Goal: Task Accomplishment & Management: Manage account settings

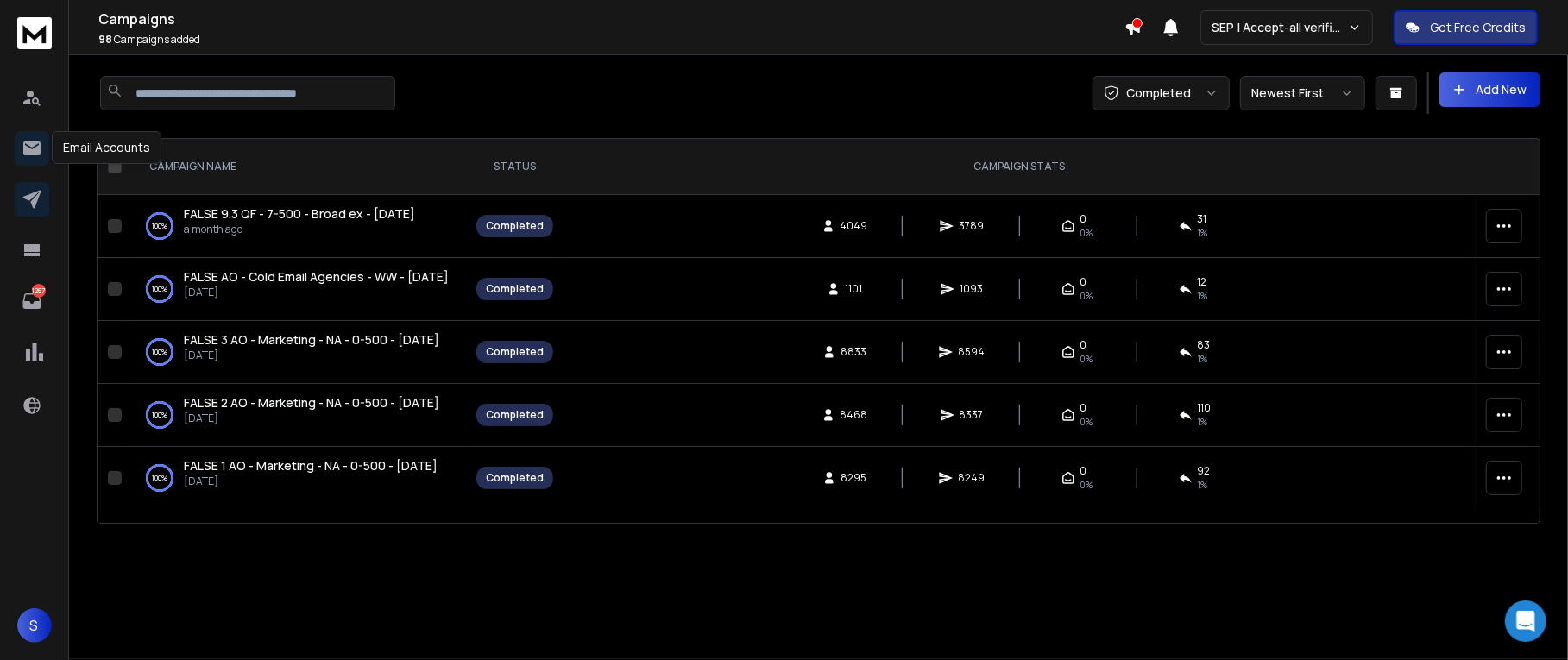
click at [19, 142] on link at bounding box center [32, 148] width 35 height 35
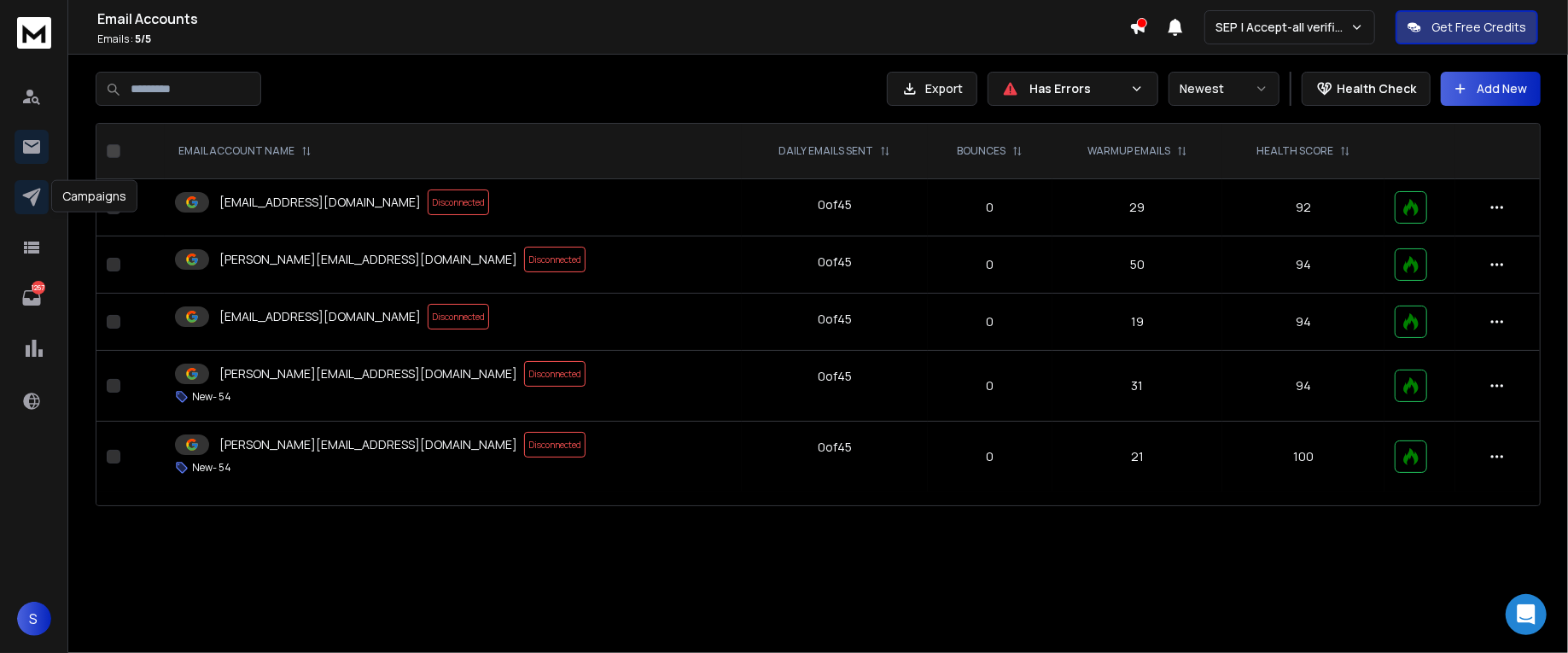
click at [38, 192] on icon at bounding box center [32, 197] width 21 height 21
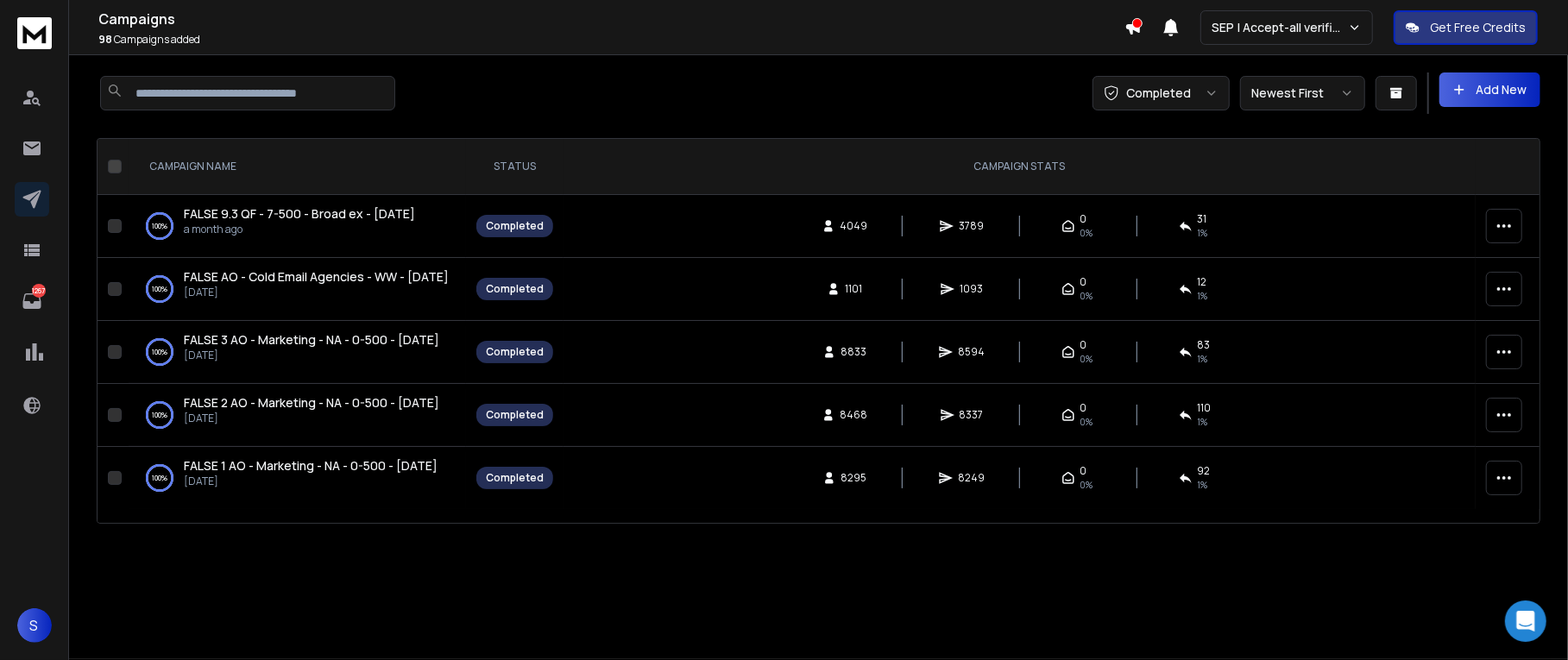
click at [277, 225] on p "a month ago" at bounding box center [299, 229] width 231 height 14
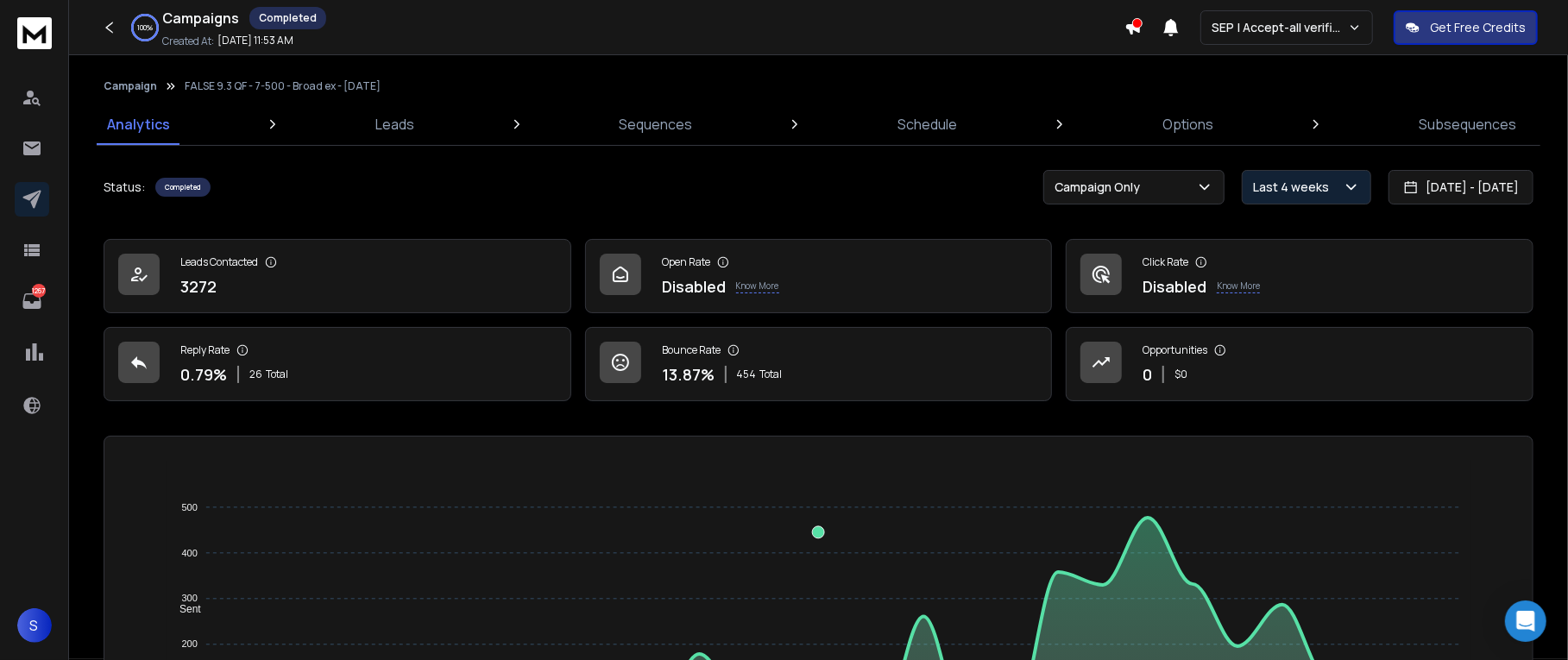
click at [1342, 183] on icon "button" at bounding box center [1351, 187] width 17 height 17
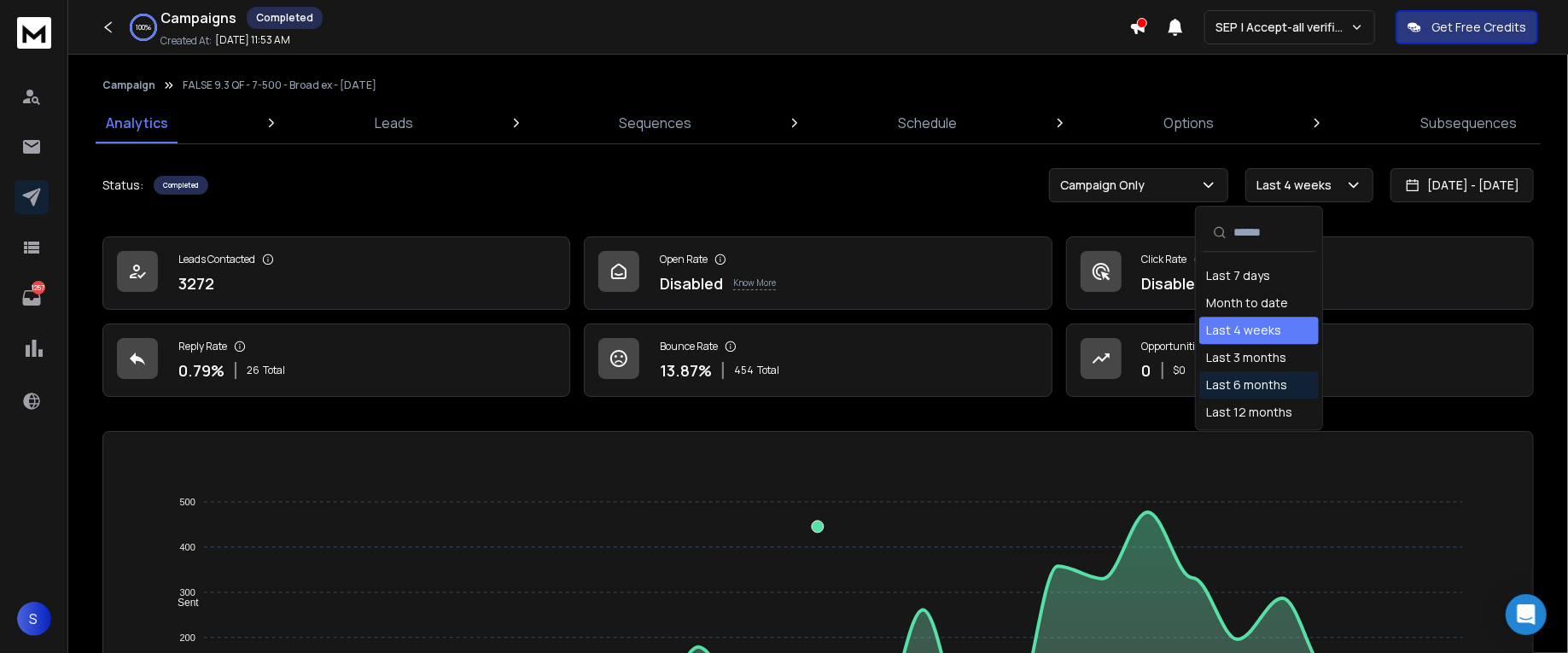
click at [1233, 374] on div "Last 6 months" at bounding box center [1259, 385] width 120 height 27
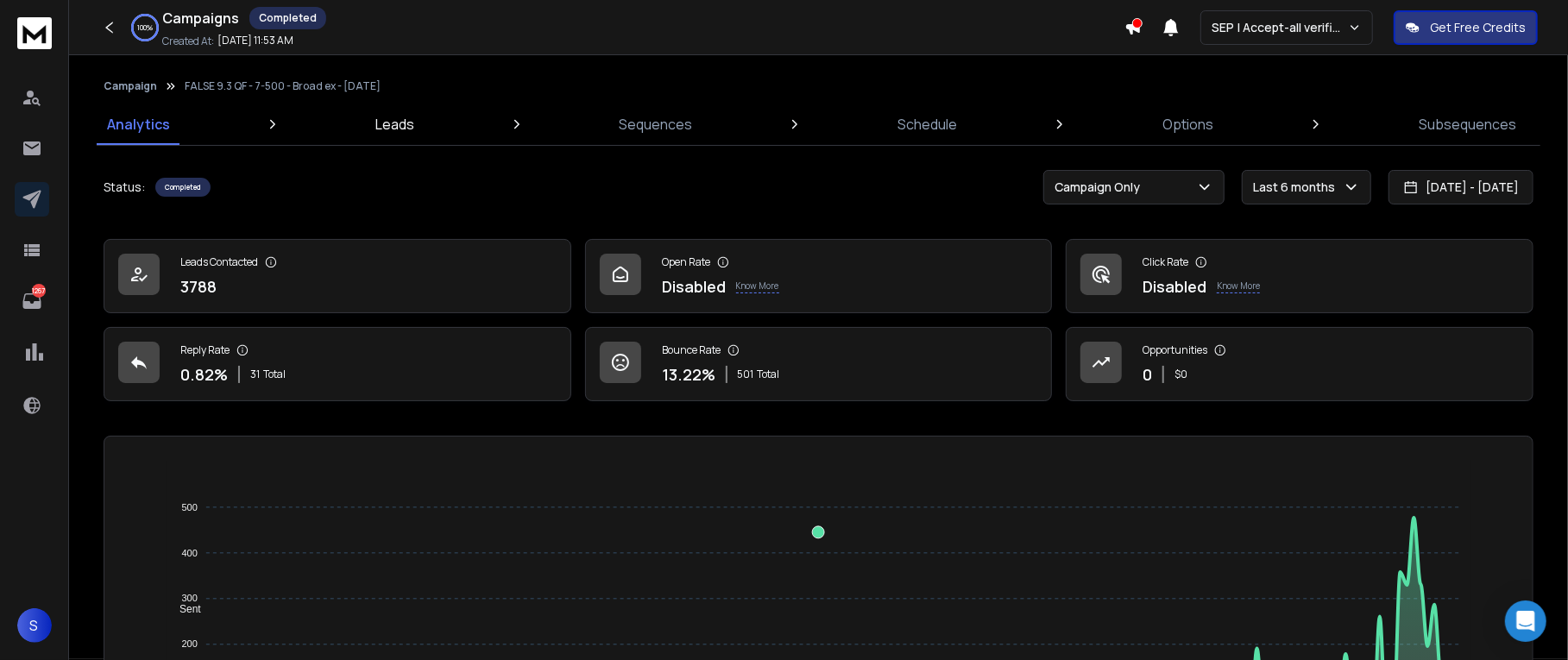
click at [418, 131] on link "Leads" at bounding box center [394, 124] width 60 height 41
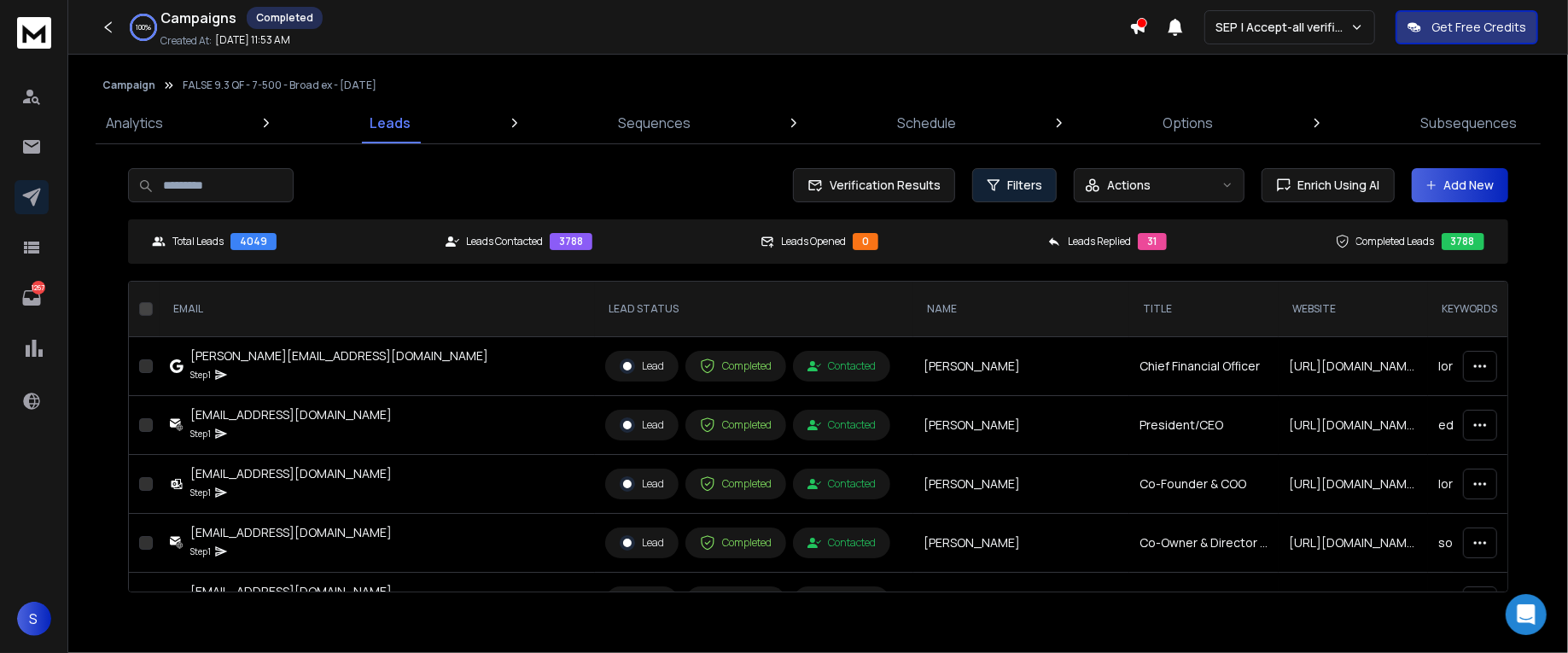
click at [1028, 190] on span "Filters" at bounding box center [1024, 185] width 35 height 17
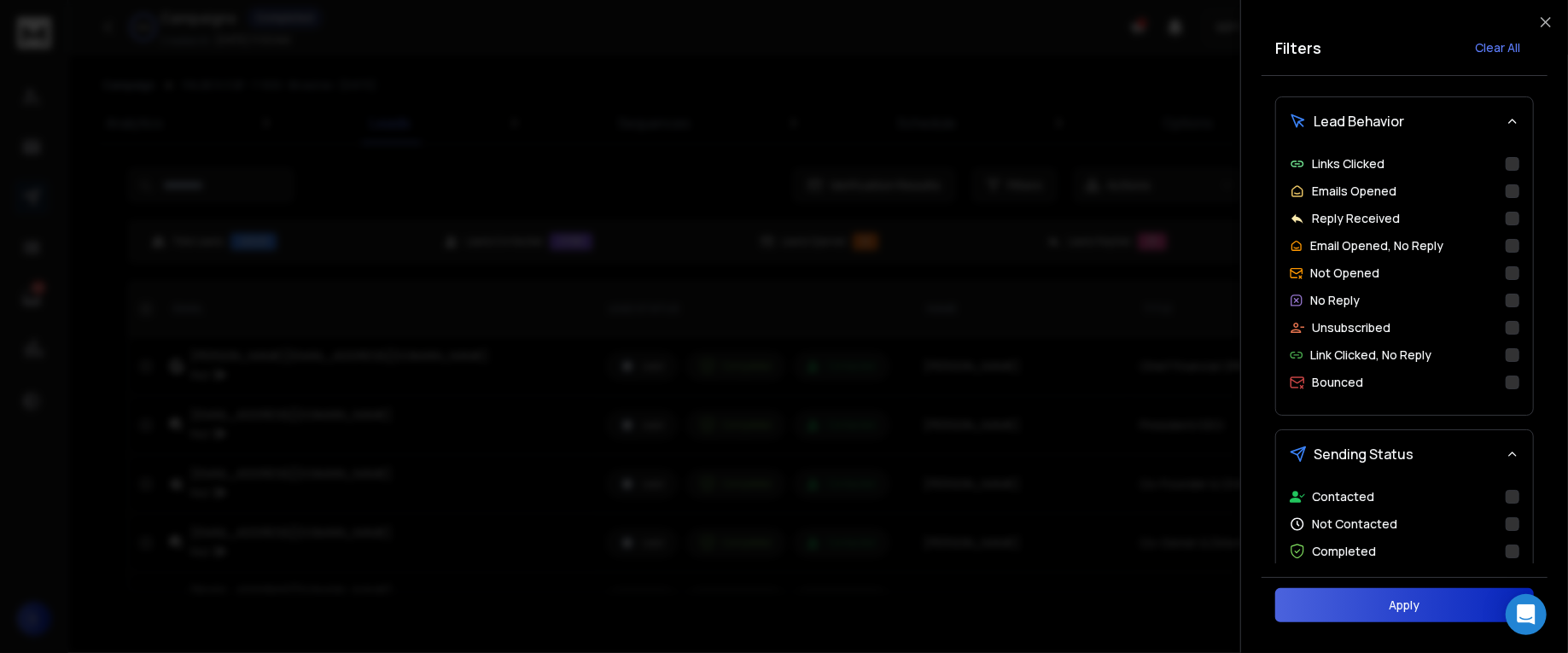
click at [1505, 383] on button "Bounced" at bounding box center [1512, 382] width 14 height 14
click at [1372, 619] on button "Apply" at bounding box center [1404, 605] width 258 height 34
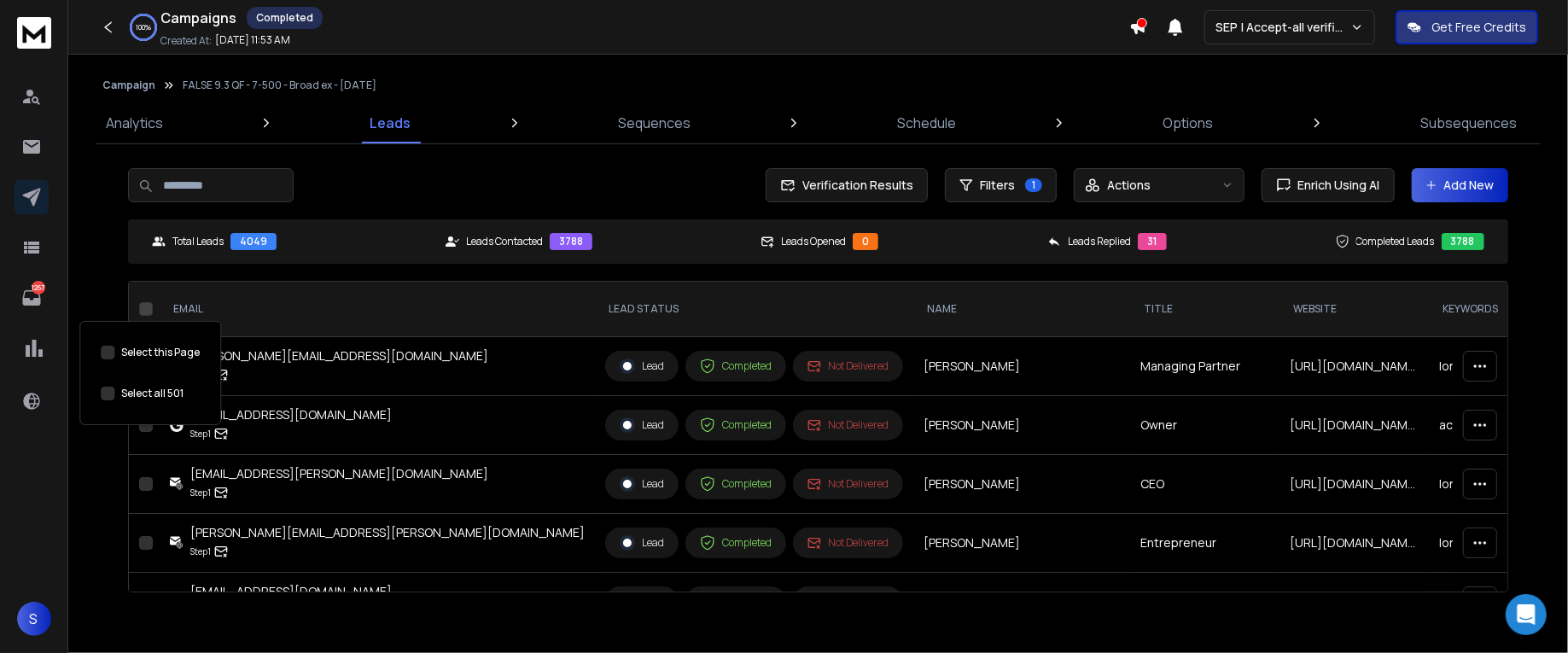
click at [108, 391] on button "Select this Page" at bounding box center [107, 393] width 14 height 14
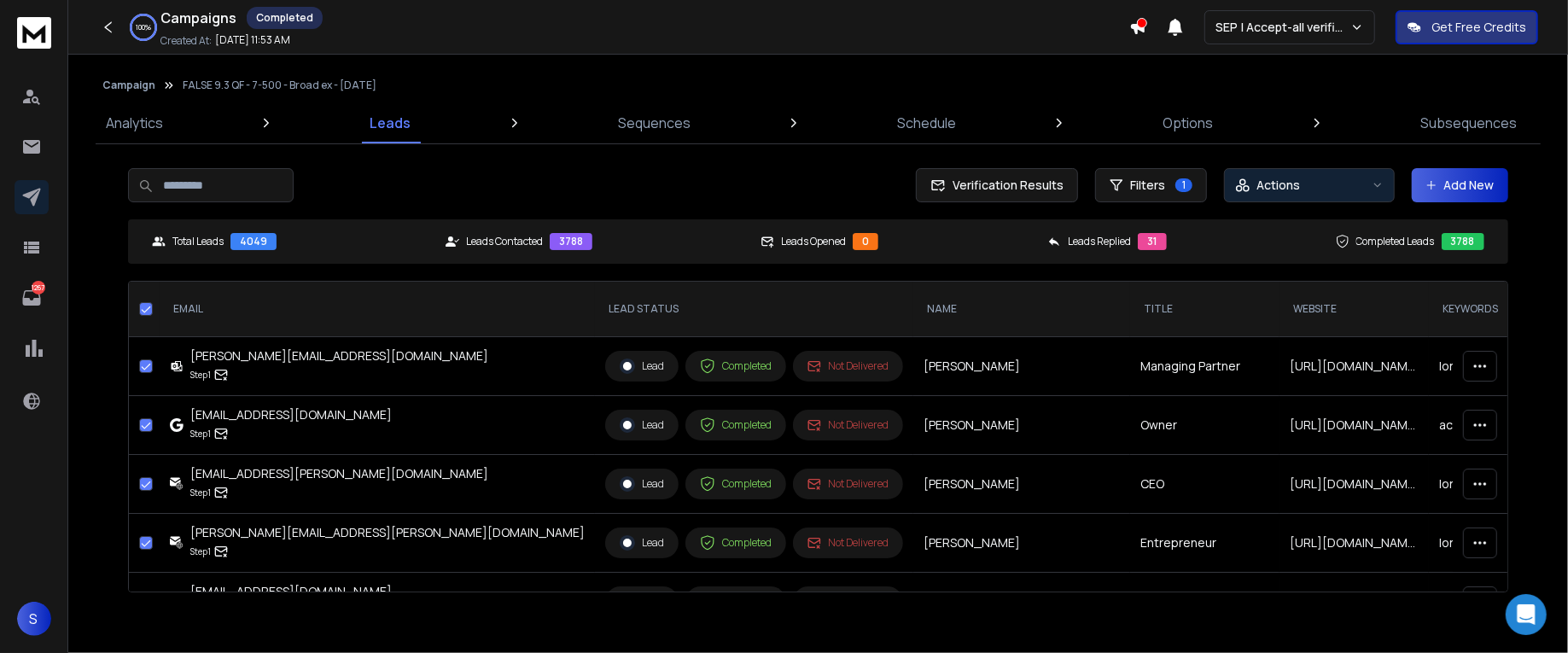
click at [1314, 178] on div "Actions" at bounding box center [1300, 185] width 130 height 17
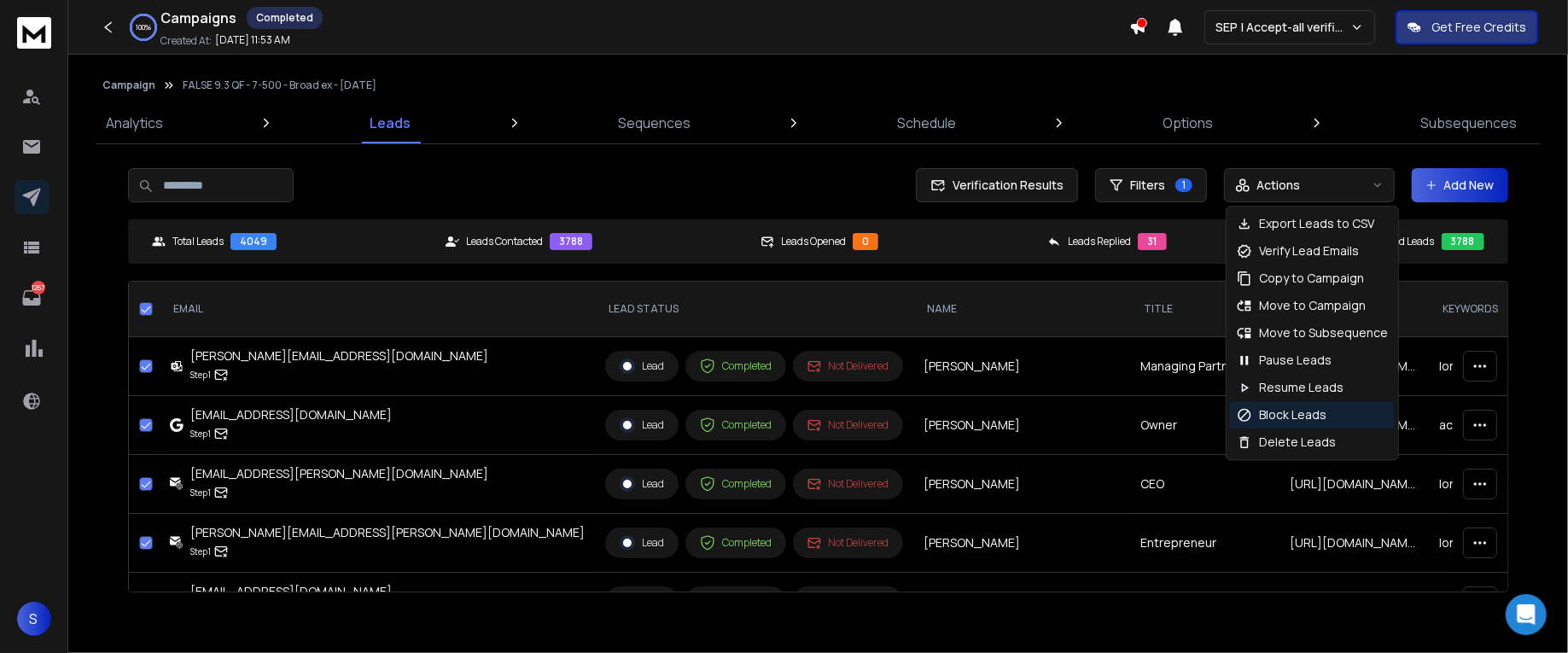
click at [1300, 410] on p "Block Leads" at bounding box center [1292, 414] width 67 height 17
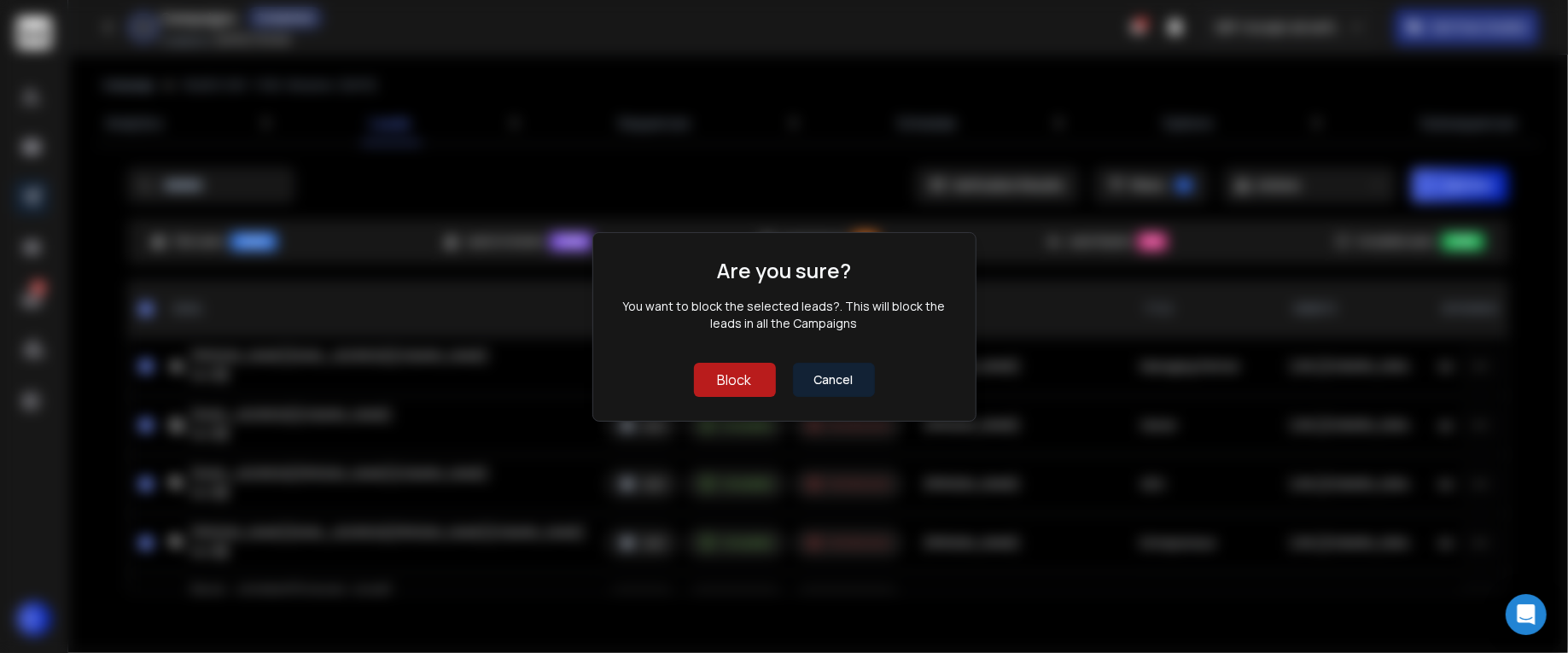
click at [732, 387] on button "Block" at bounding box center [735, 380] width 82 height 34
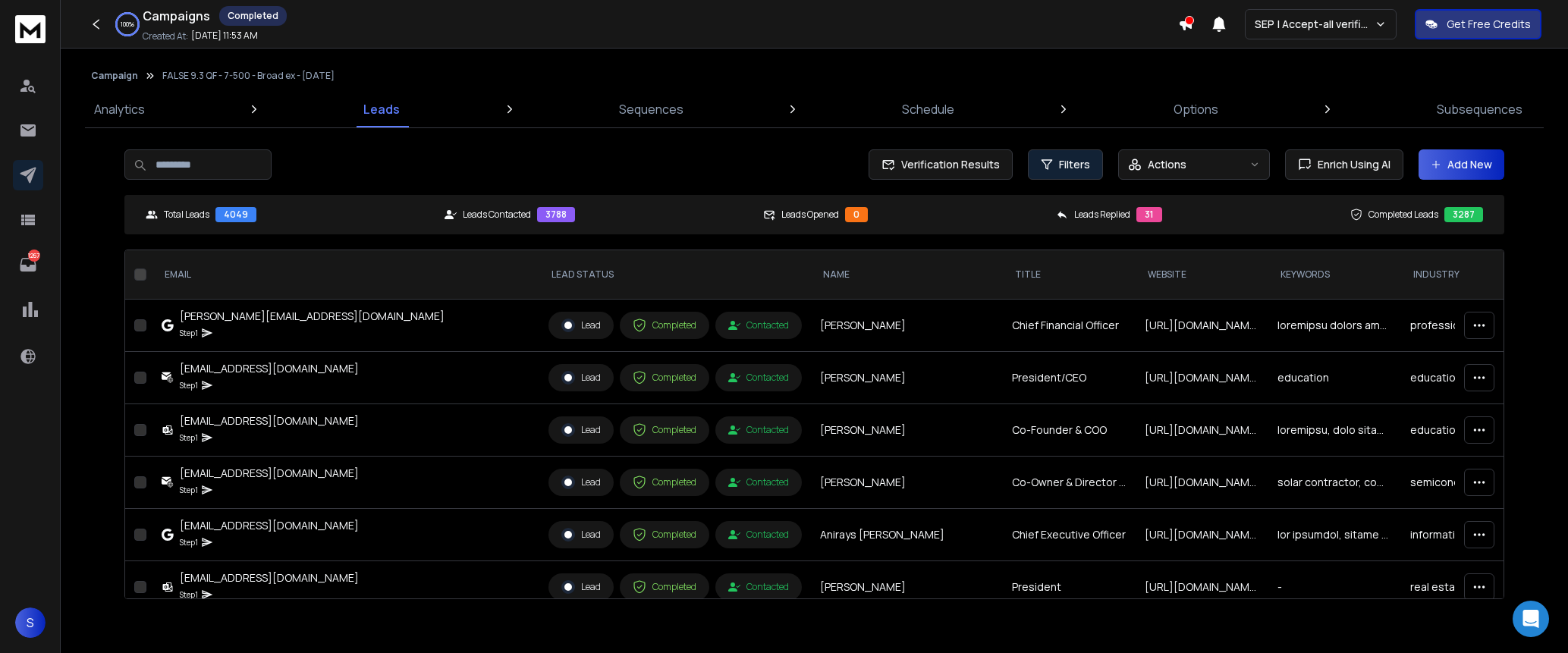
click at [1068, 161] on span "Filters" at bounding box center [1075, 164] width 31 height 15
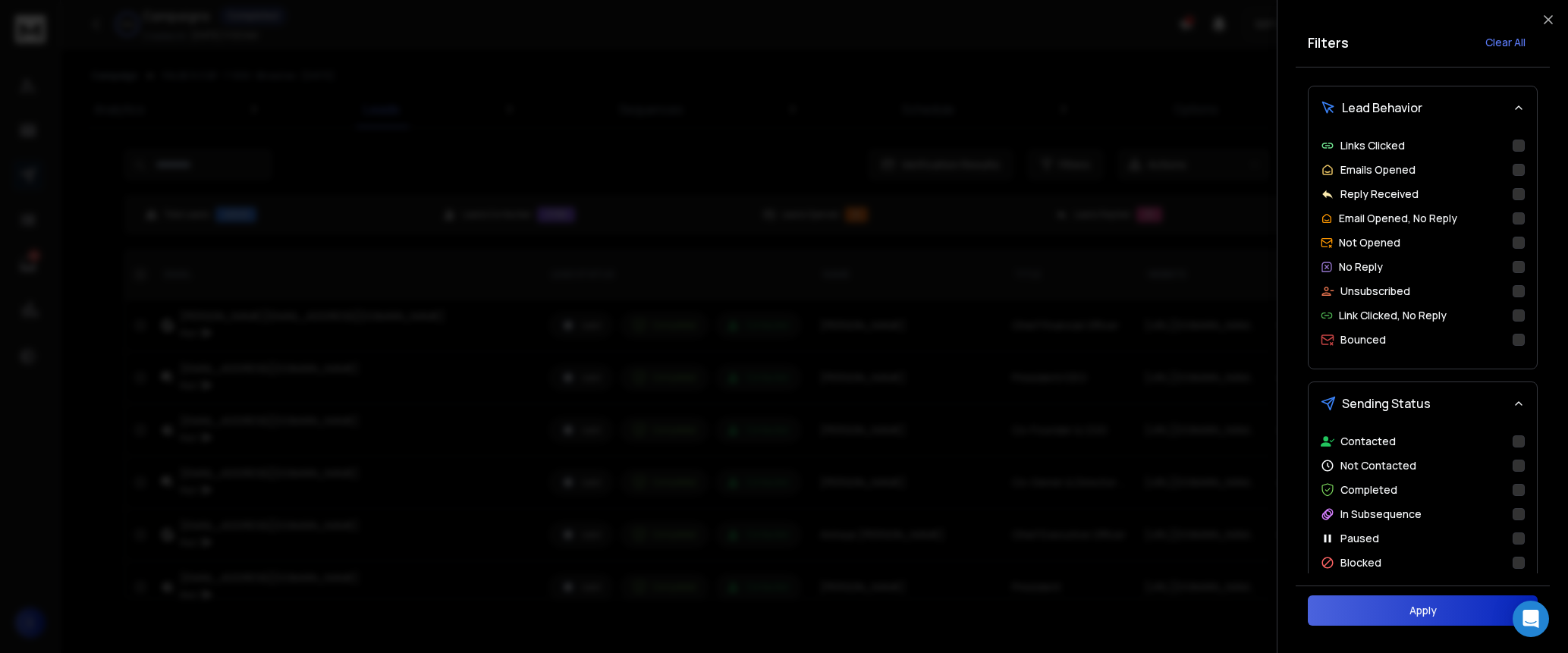
click at [1348, 559] on p "Blocked" at bounding box center [1361, 563] width 41 height 15
click at [1512, 559] on button "Blocked" at bounding box center [1518, 563] width 12 height 12
click at [1375, 613] on button "Apply" at bounding box center [1422, 611] width 230 height 31
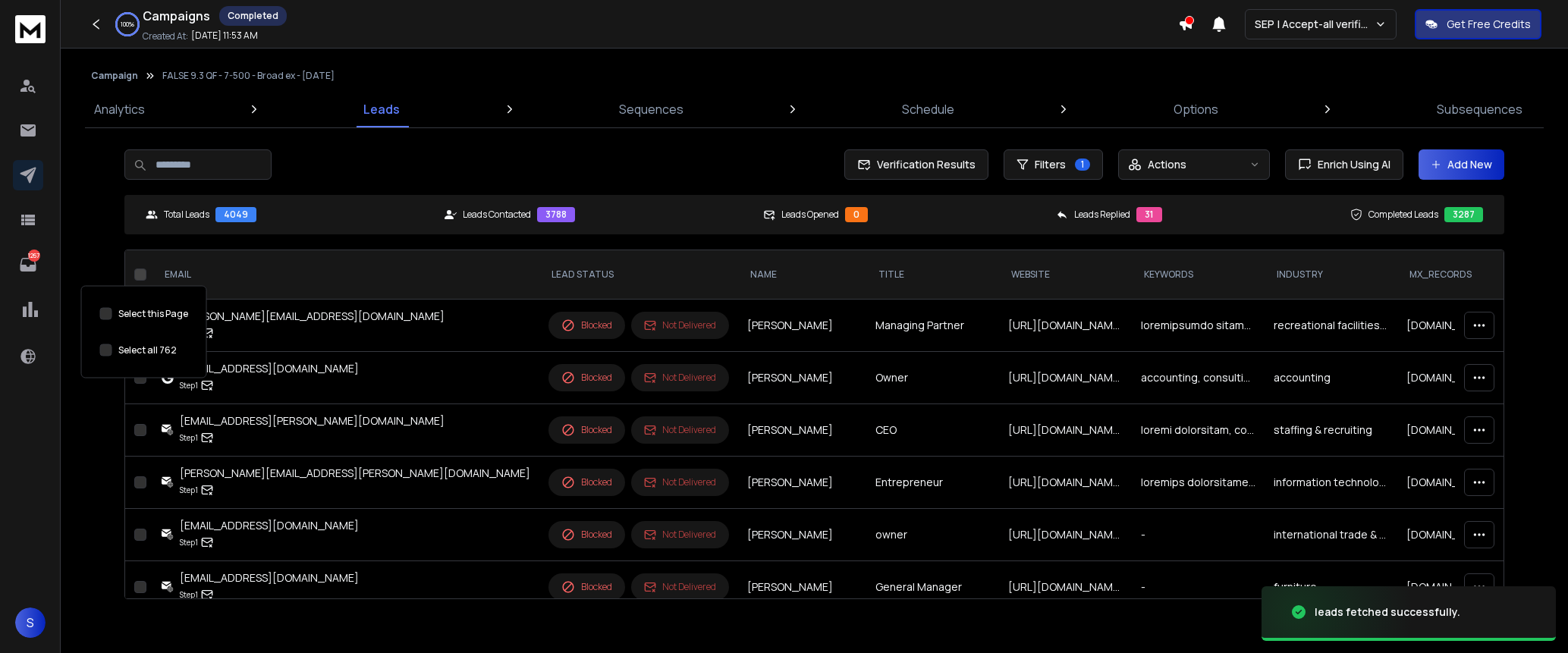
click at [108, 346] on button "Select this Page" at bounding box center [106, 350] width 12 height 12
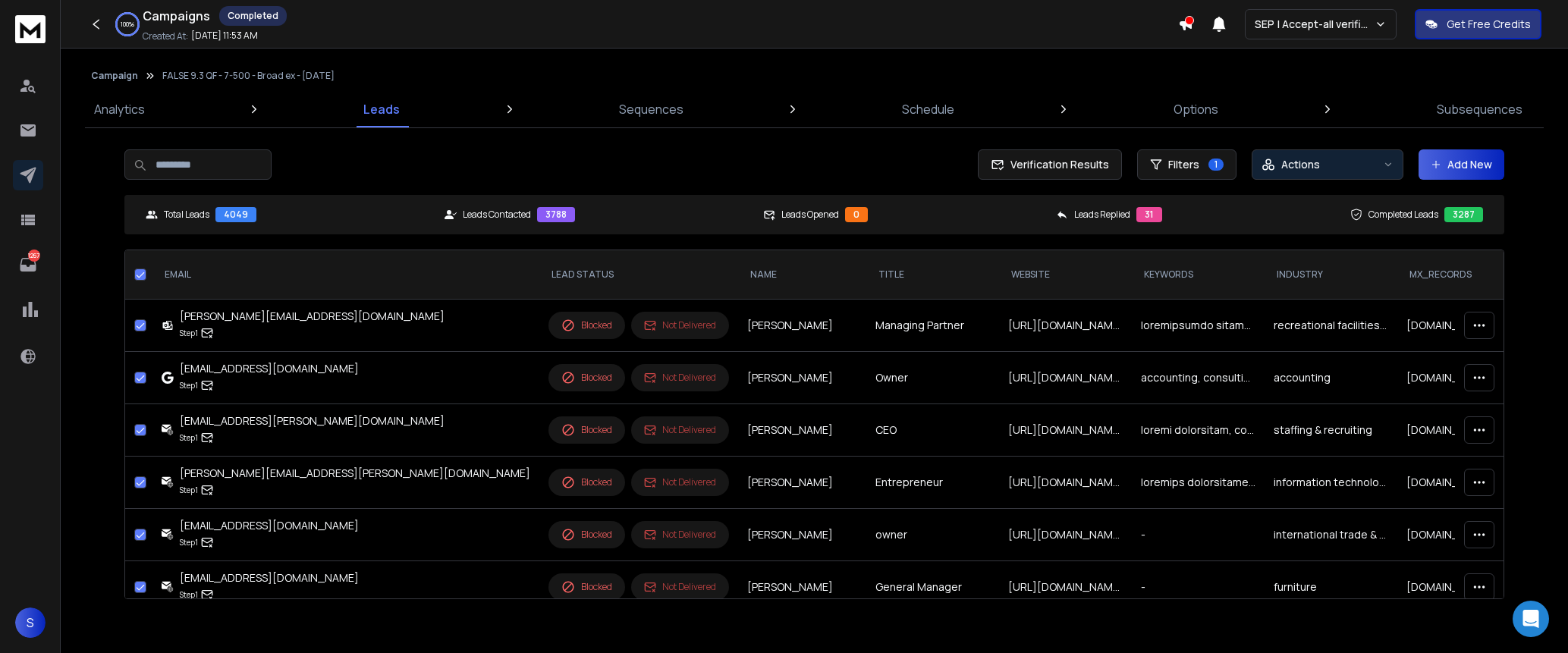
click at [1295, 153] on button "Actions" at bounding box center [1328, 164] width 152 height 31
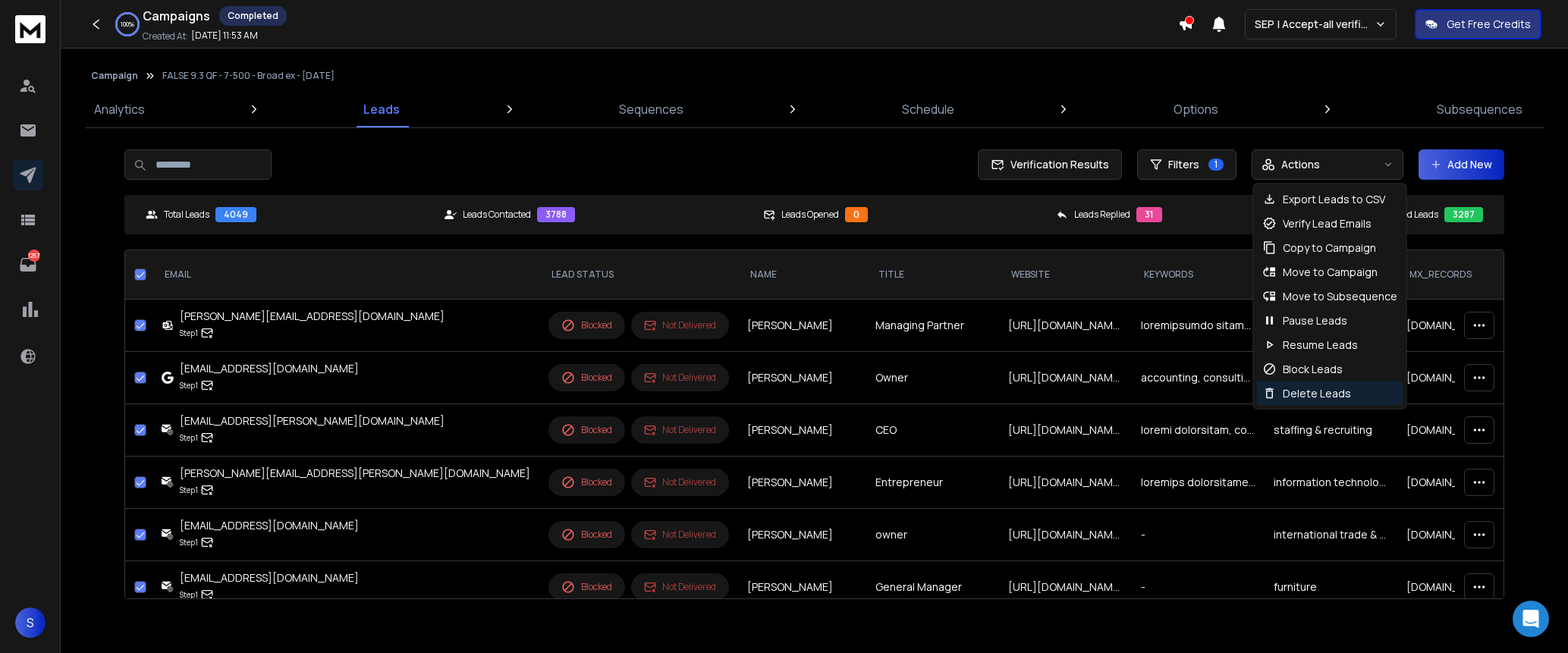
click at [1293, 393] on p "Delete Leads" at bounding box center [1316, 393] width 69 height 15
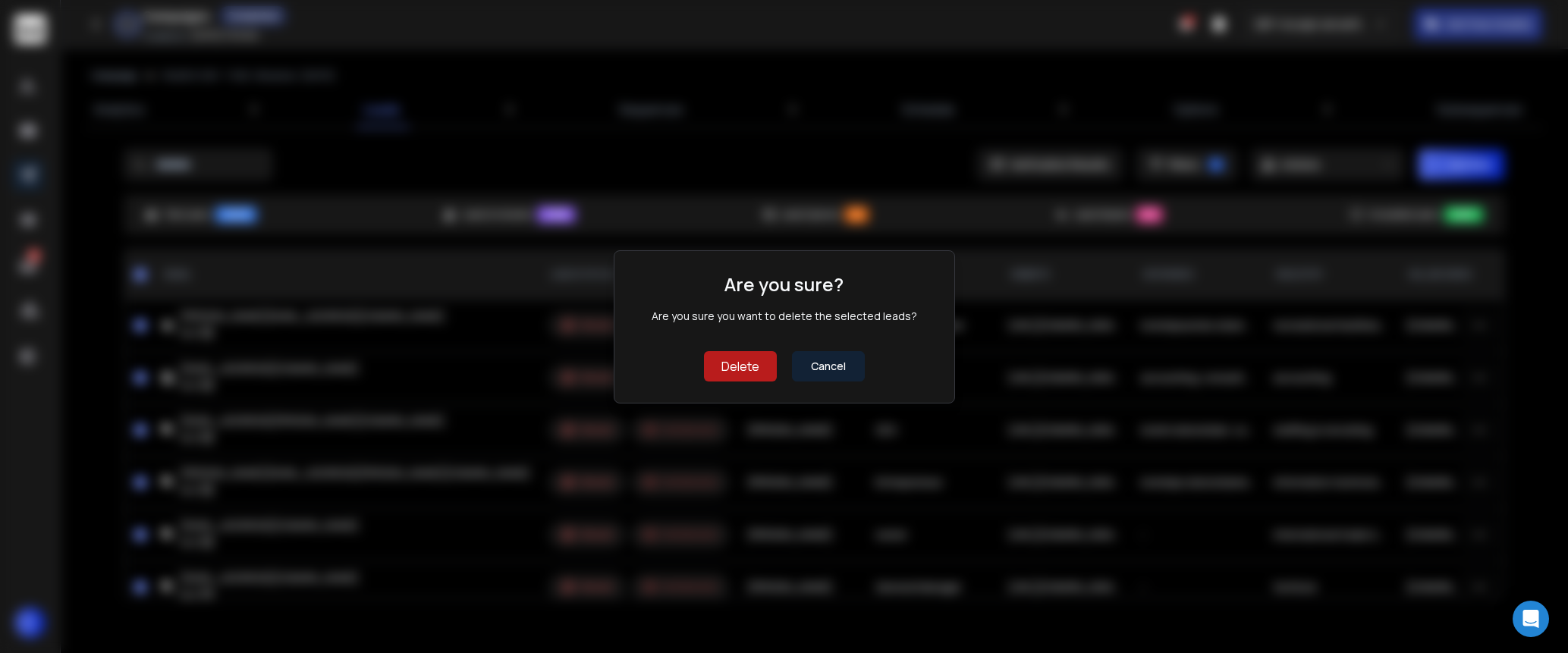
click at [749, 360] on button "Delete" at bounding box center [740, 367] width 73 height 31
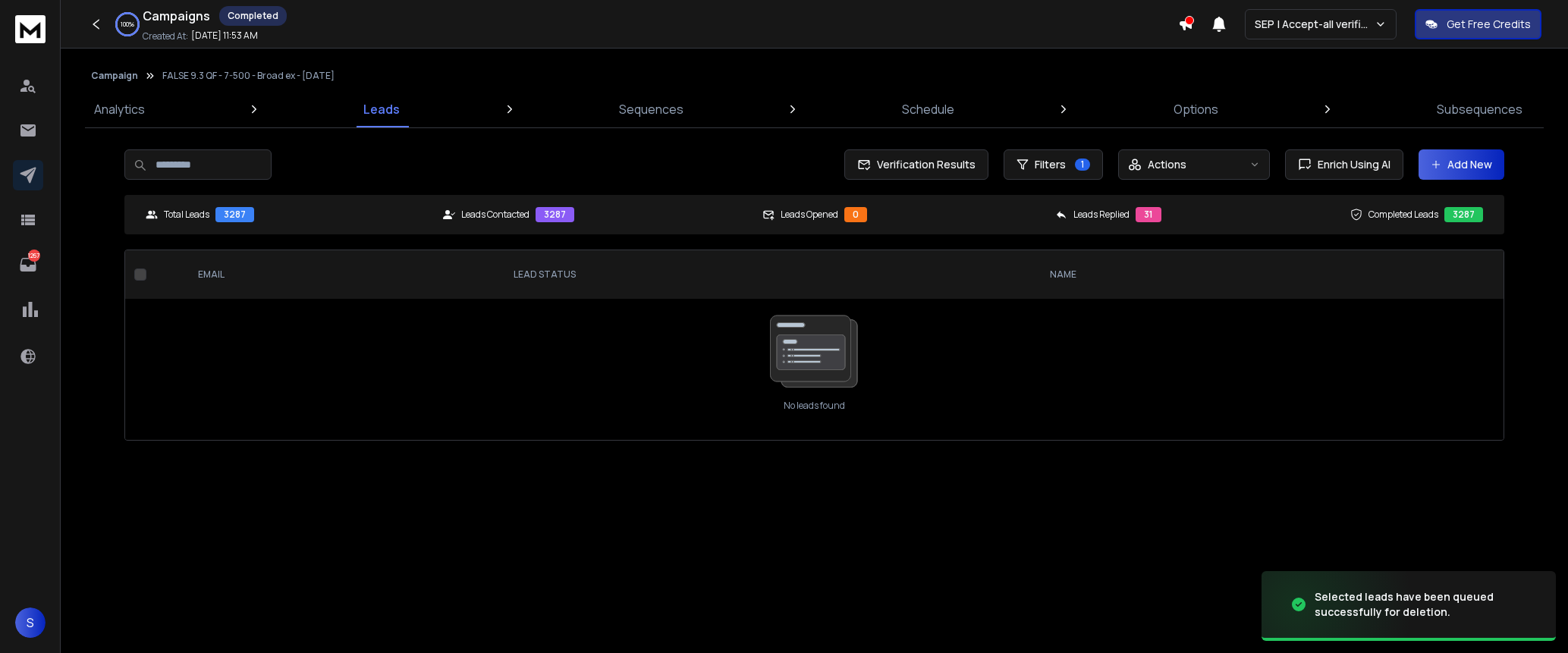
drag, startPoint x: 187, startPoint y: 73, endPoint x: 351, endPoint y: 73, distance: 164.0
click at [351, 73] on div "Campaign FALSE 9.3 QF - 7-500 - Broad ex - 07.08.2025" at bounding box center [814, 76] width 1447 height 12
copy p "9.3 QF - 7-500 - Broad ex - 07.08.2025"
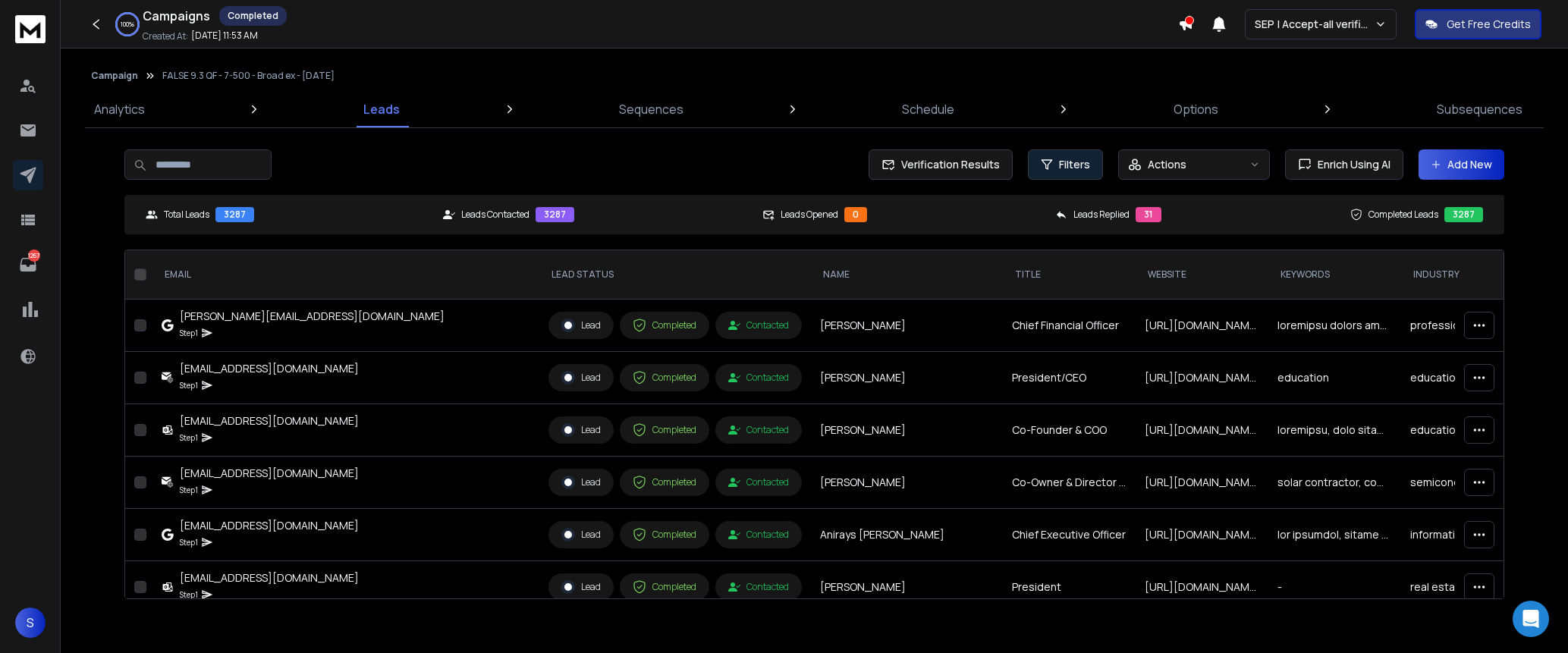
click at [1083, 174] on button "Filters" at bounding box center [1065, 164] width 75 height 31
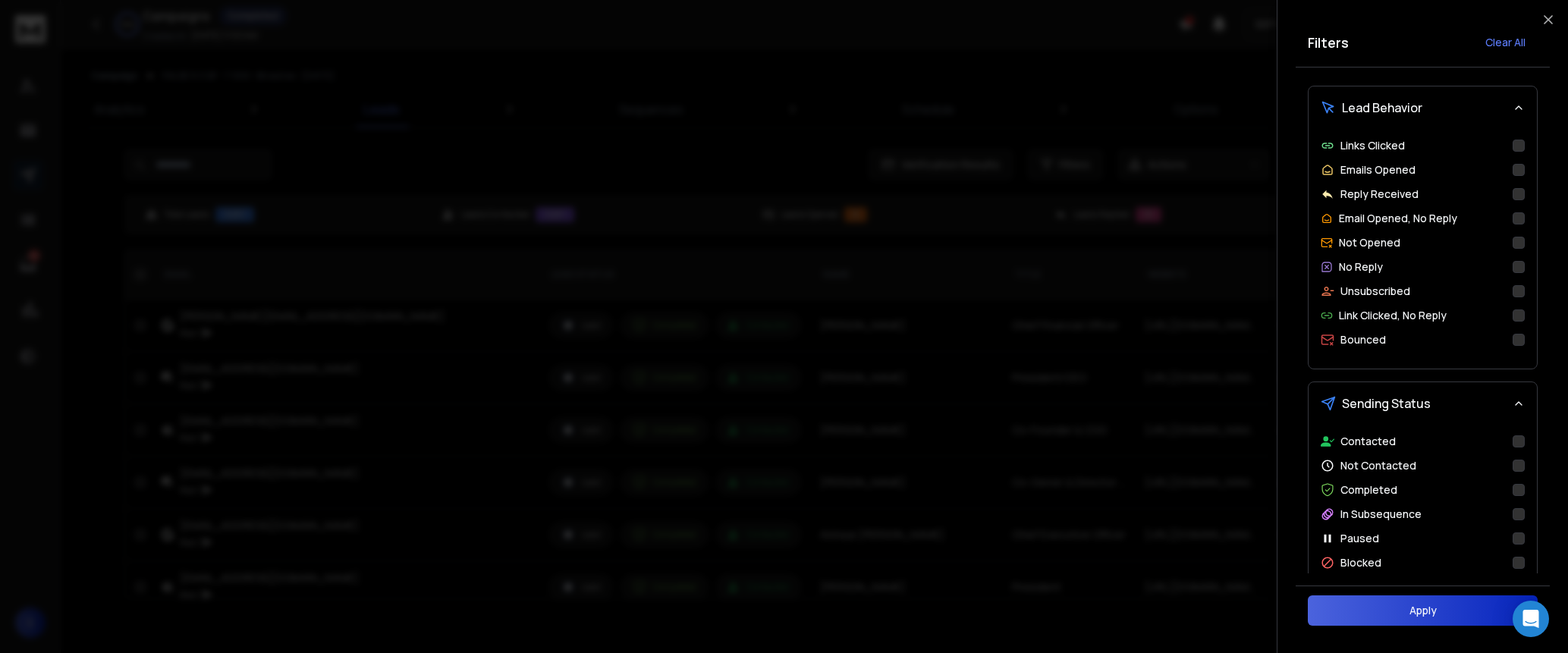
click at [1512, 443] on button "Contacted" at bounding box center [1518, 441] width 12 height 12
click at [1434, 618] on button "Apply" at bounding box center [1422, 611] width 230 height 31
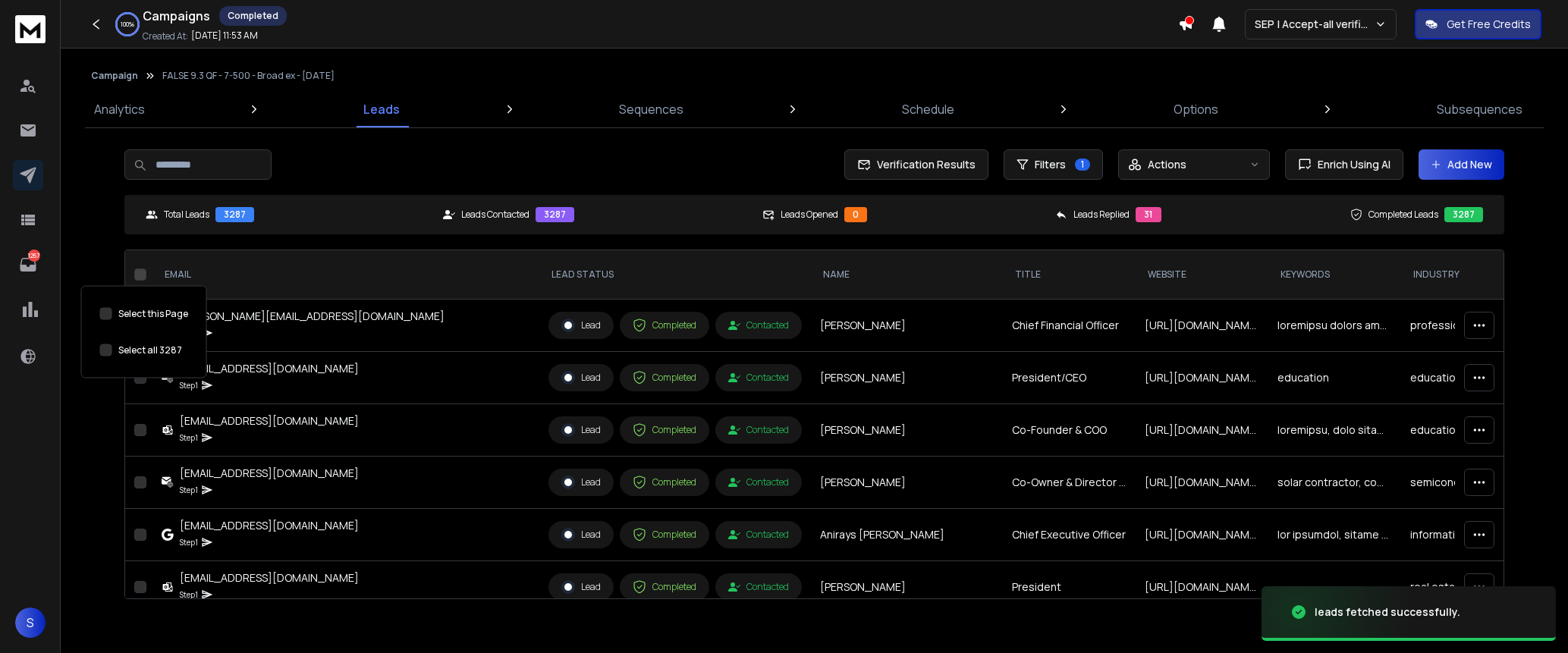
click at [101, 348] on button "Select this Page" at bounding box center [106, 350] width 12 height 12
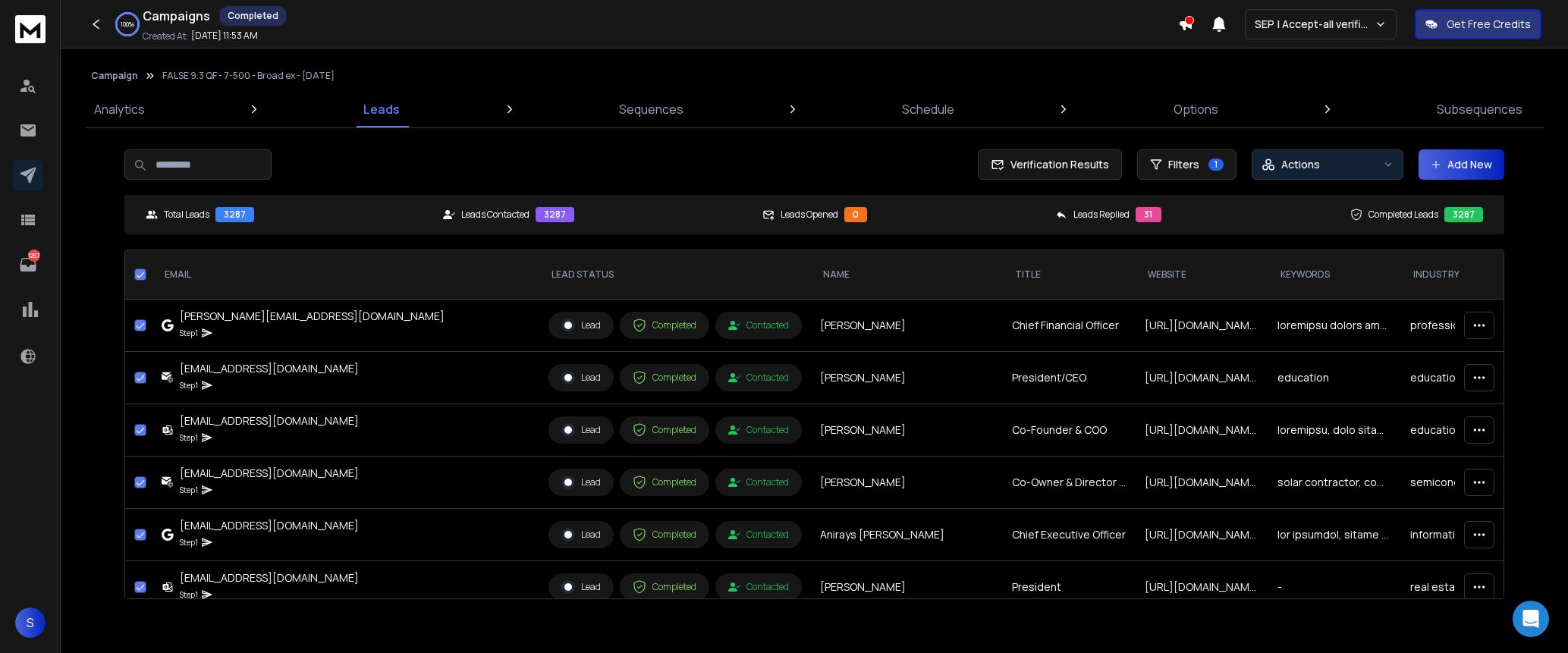
click at [1325, 164] on div "Actions" at bounding box center [1319, 164] width 115 height 15
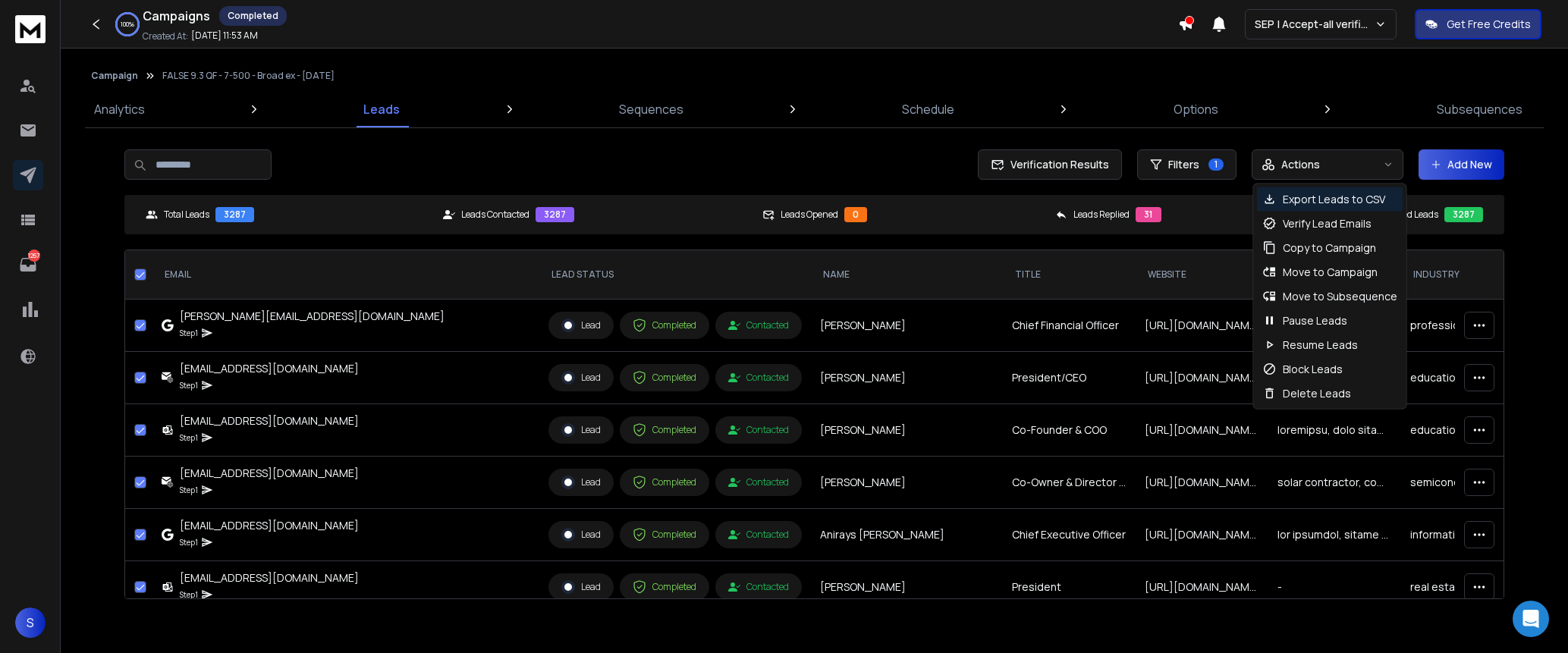
click at [1325, 200] on p "Export Leads to CSV" at bounding box center [1333, 199] width 102 height 15
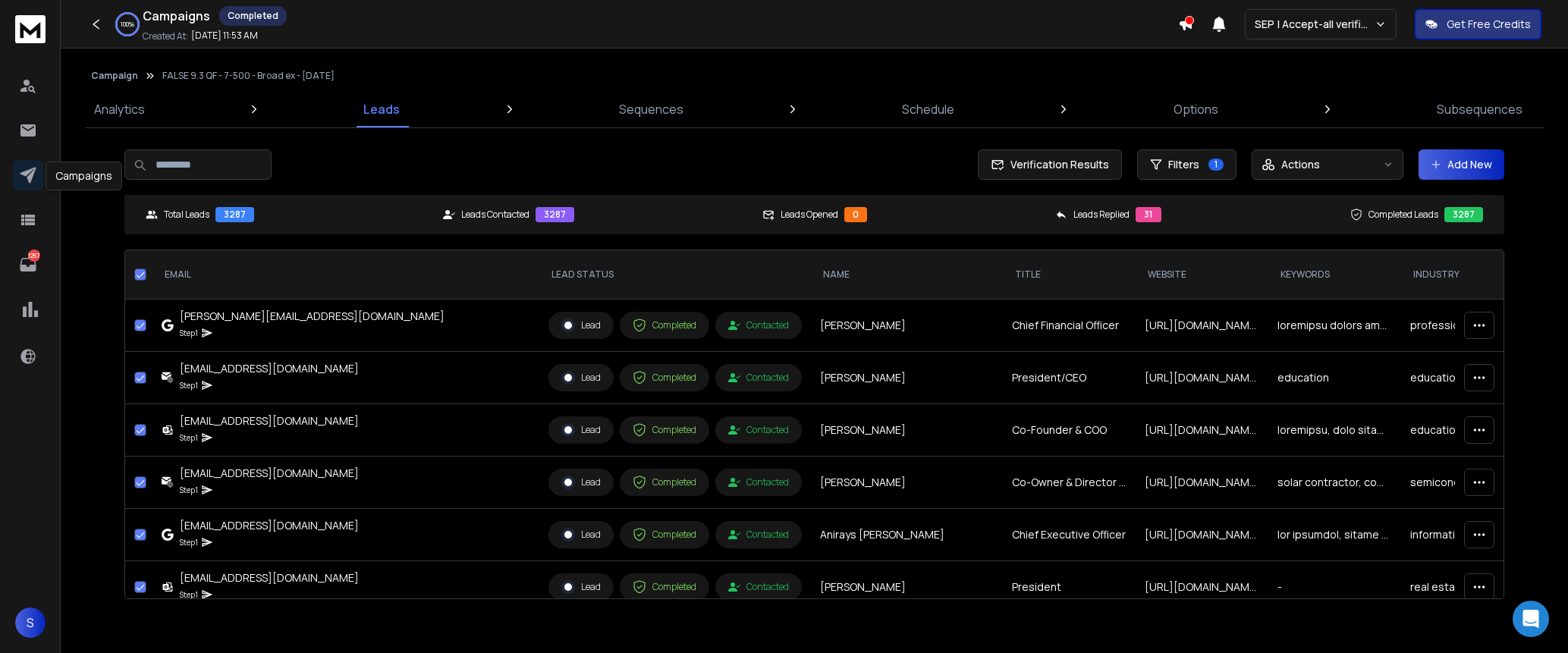
click at [14, 177] on link at bounding box center [28, 176] width 31 height 31
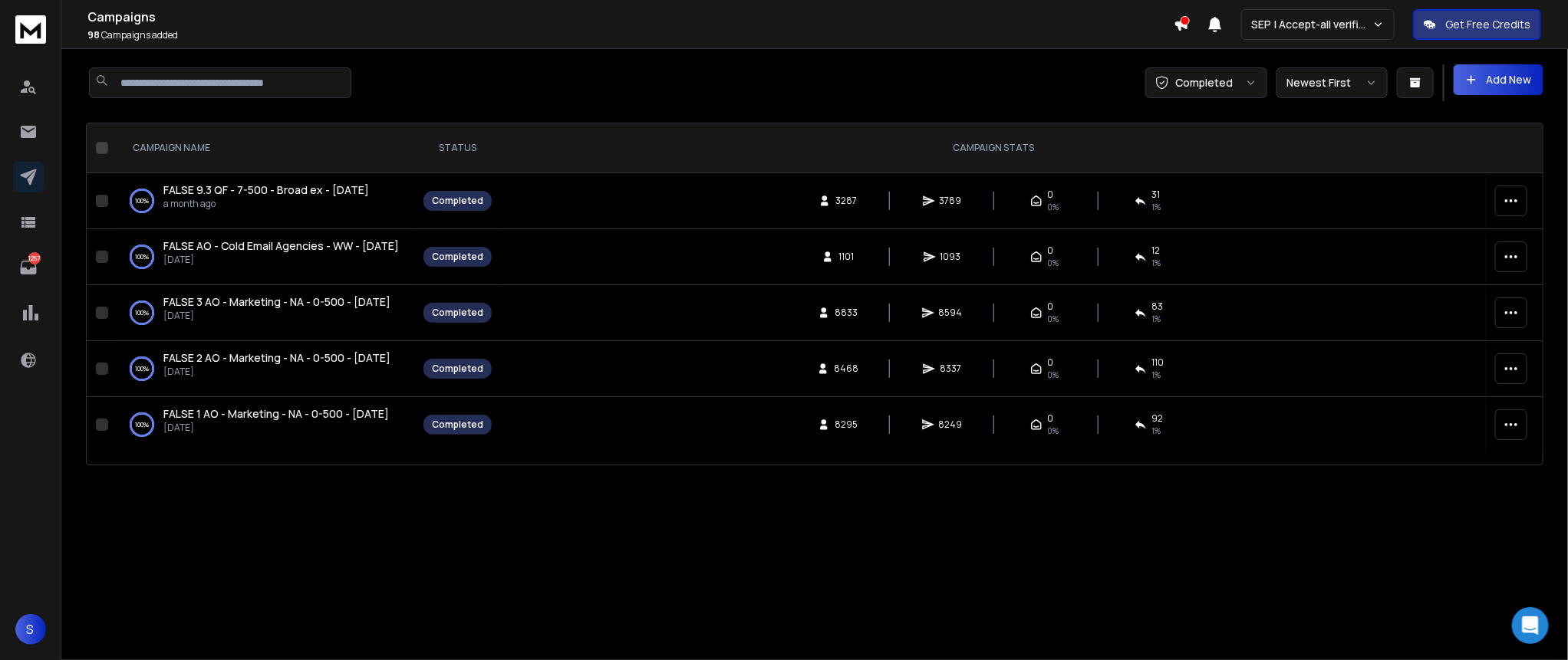
click at [1509, 193] on icon "button" at bounding box center [1510, 200] width 15 height 15
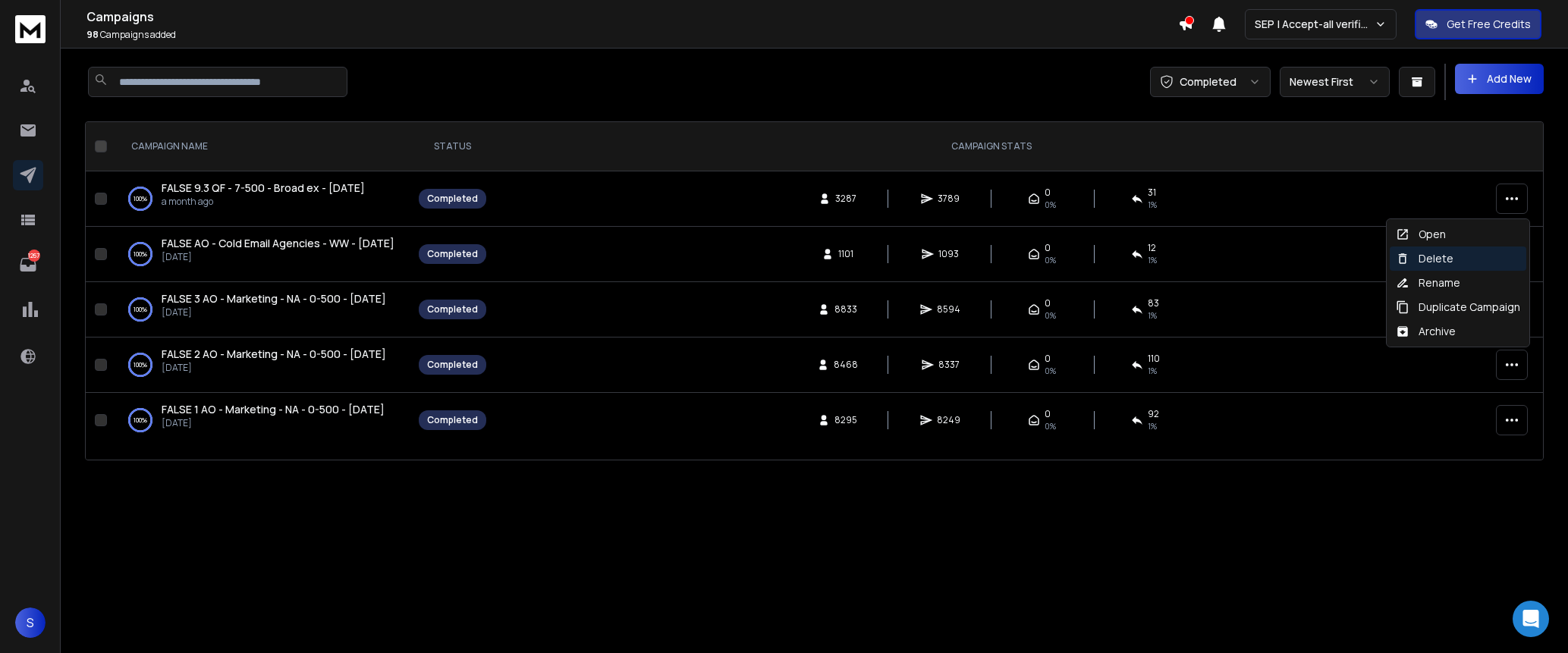
click at [1462, 249] on div "Delete" at bounding box center [1458, 259] width 136 height 24
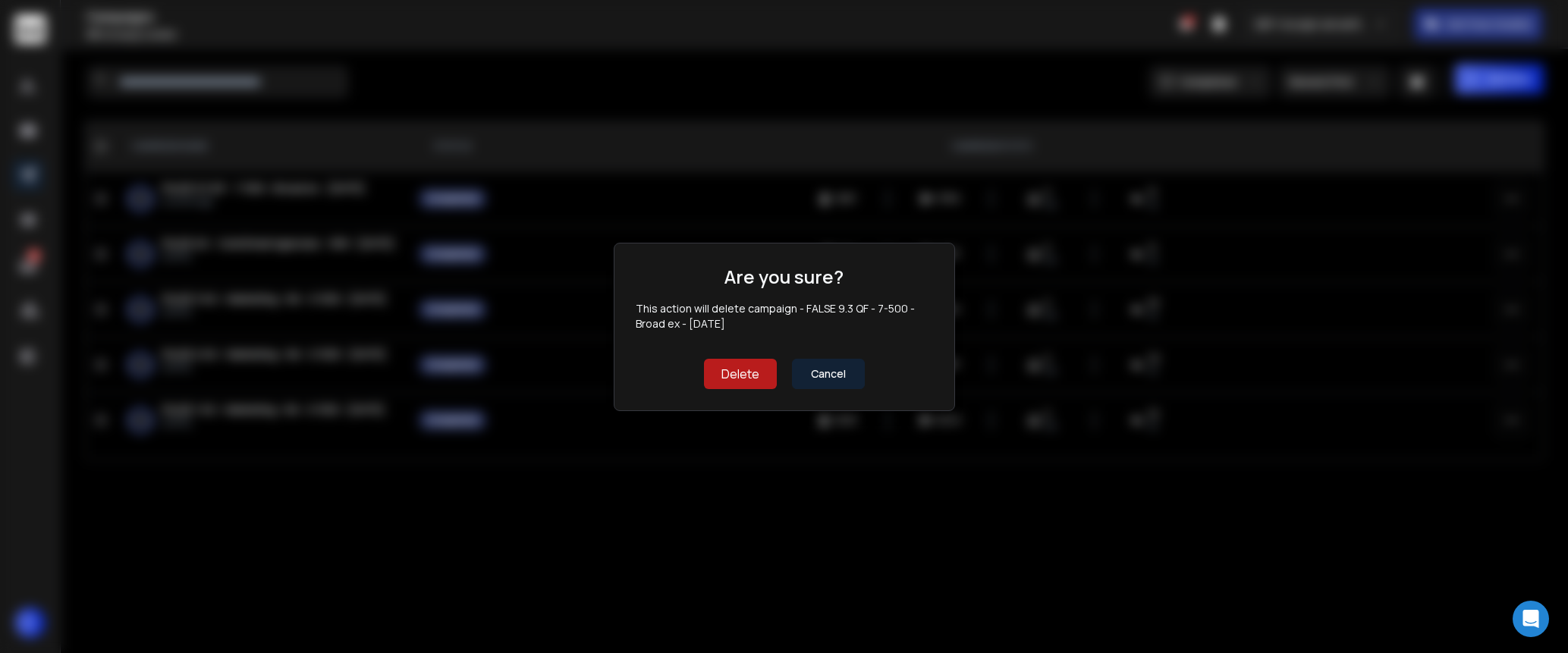
click at [753, 364] on button "Delete" at bounding box center [740, 374] width 73 height 31
